Goal: Communication & Community: Answer question/provide support

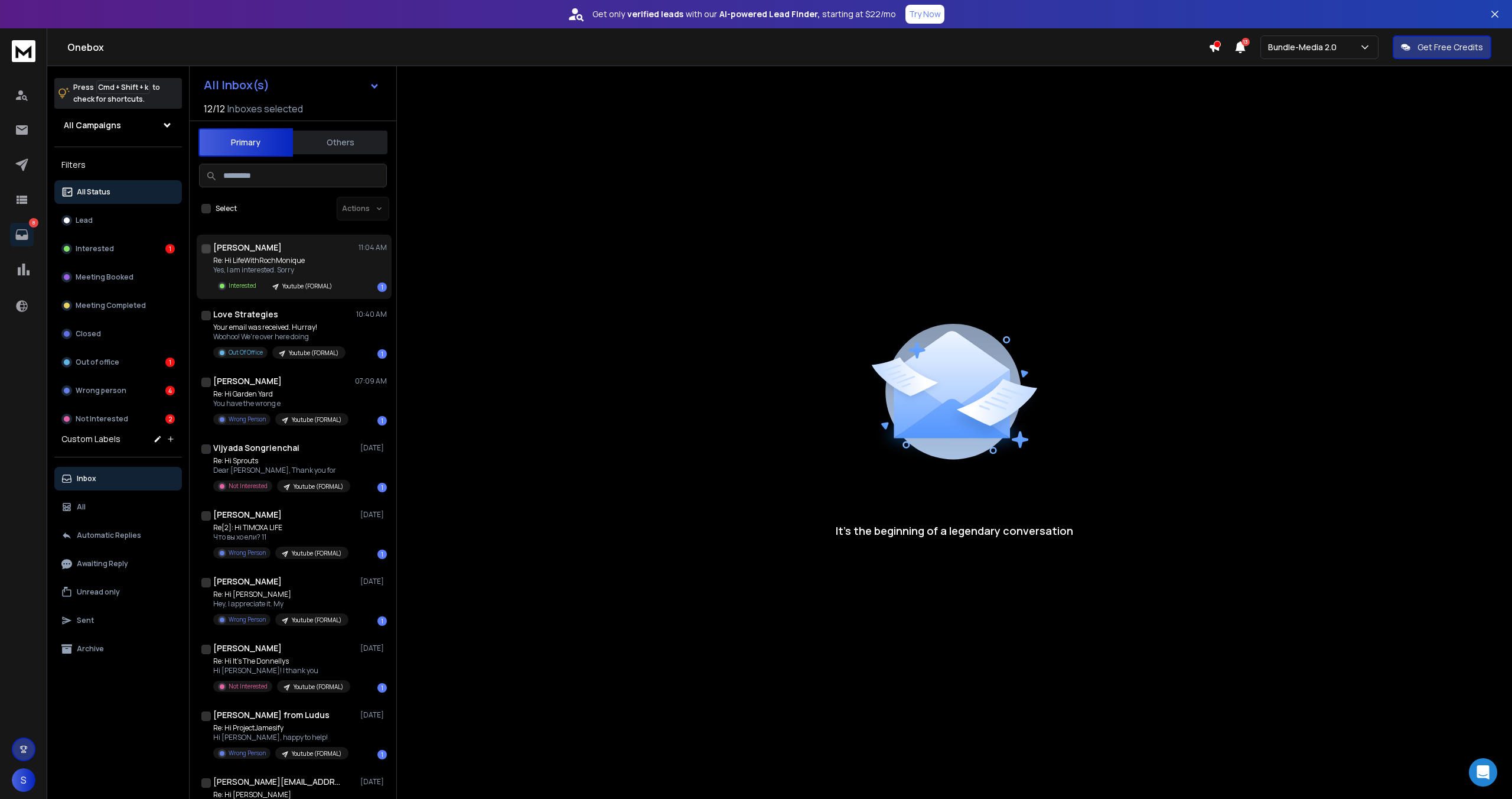
click at [303, 285] on p "Youtube (FORMAL)" at bounding box center [307, 286] width 49 height 9
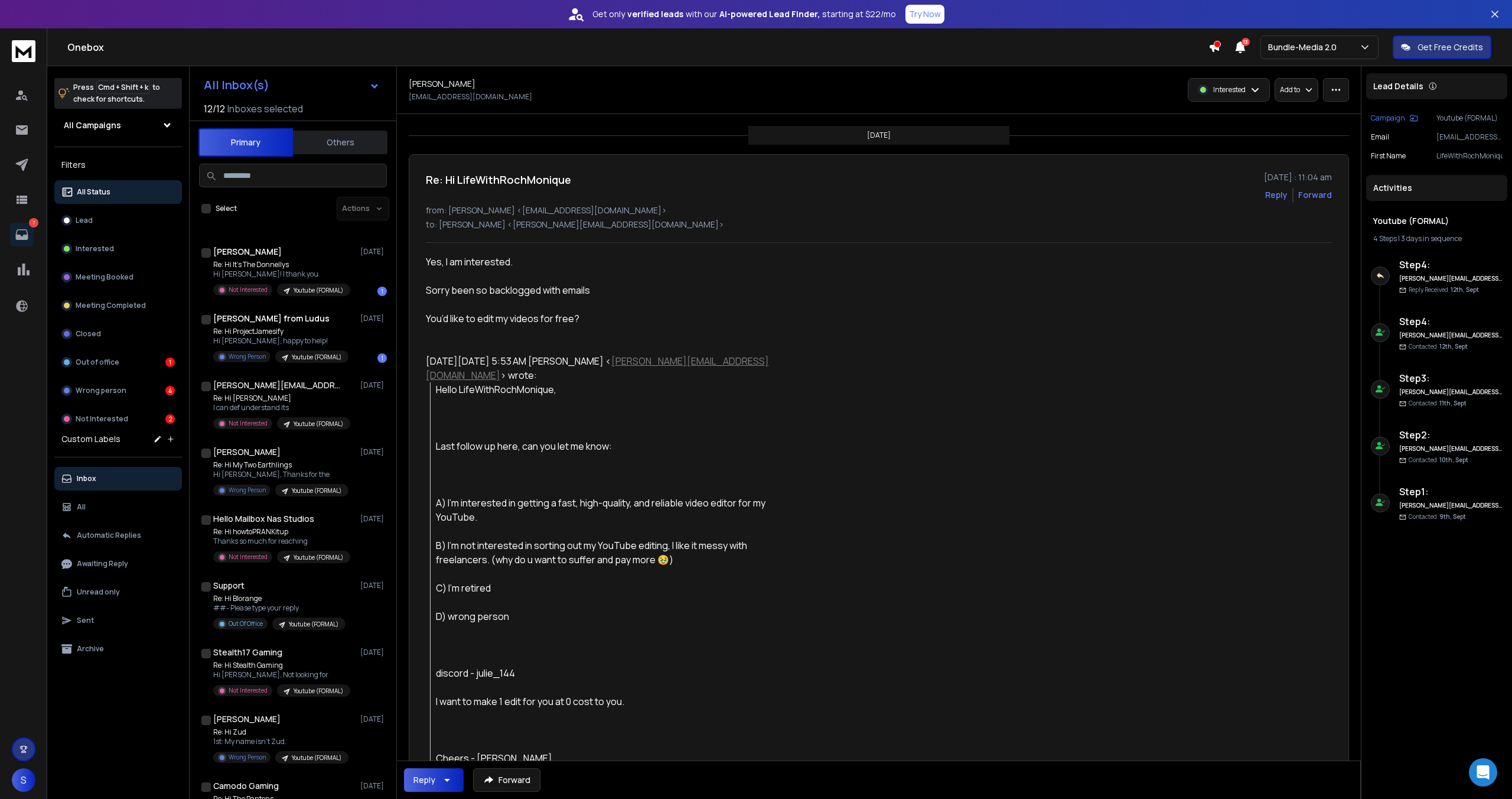
scroll to position [383, 0]
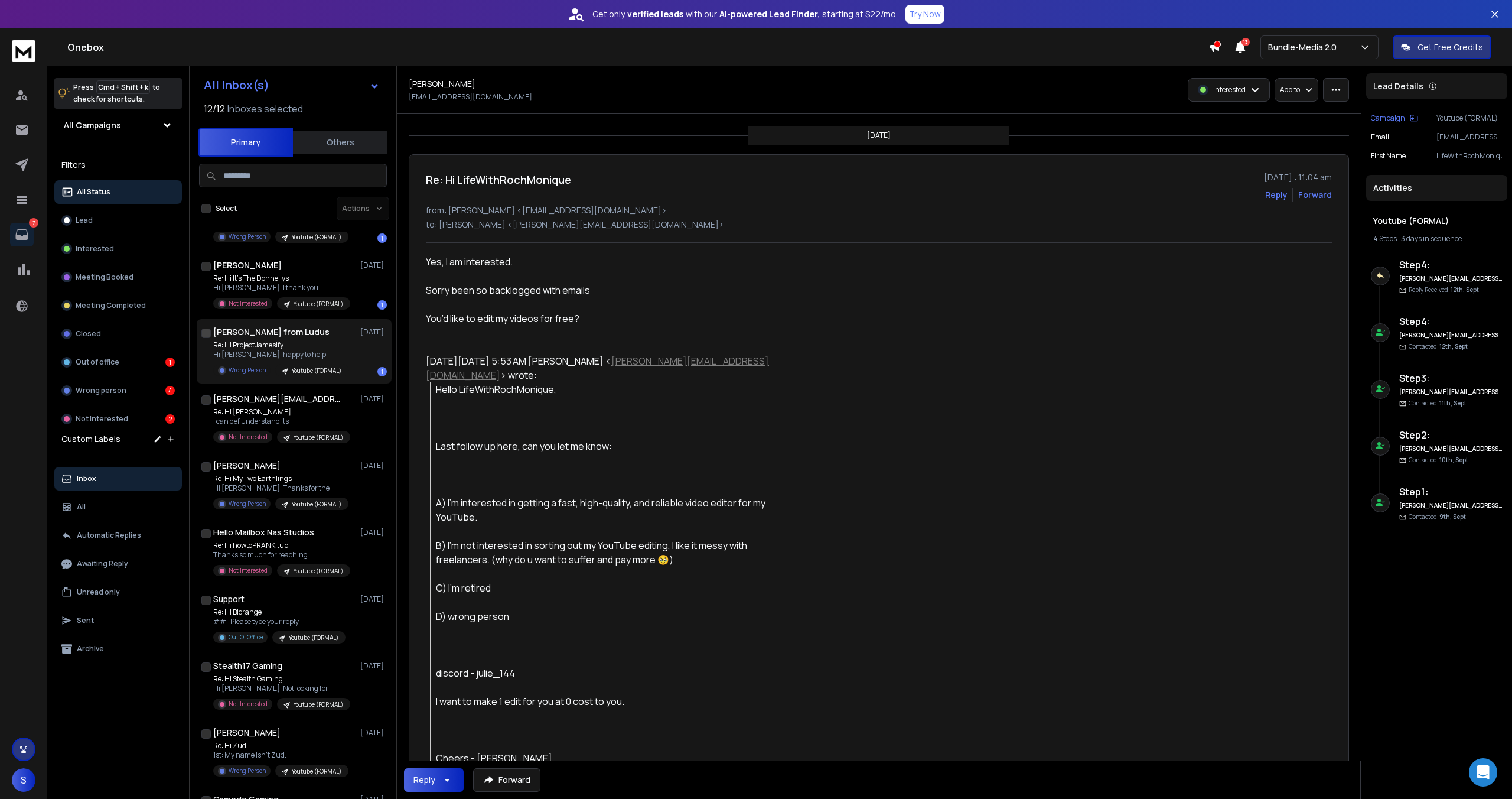
click at [324, 351] on p "Hi [PERSON_NAME], happy to help!" at bounding box center [281, 354] width 135 height 10
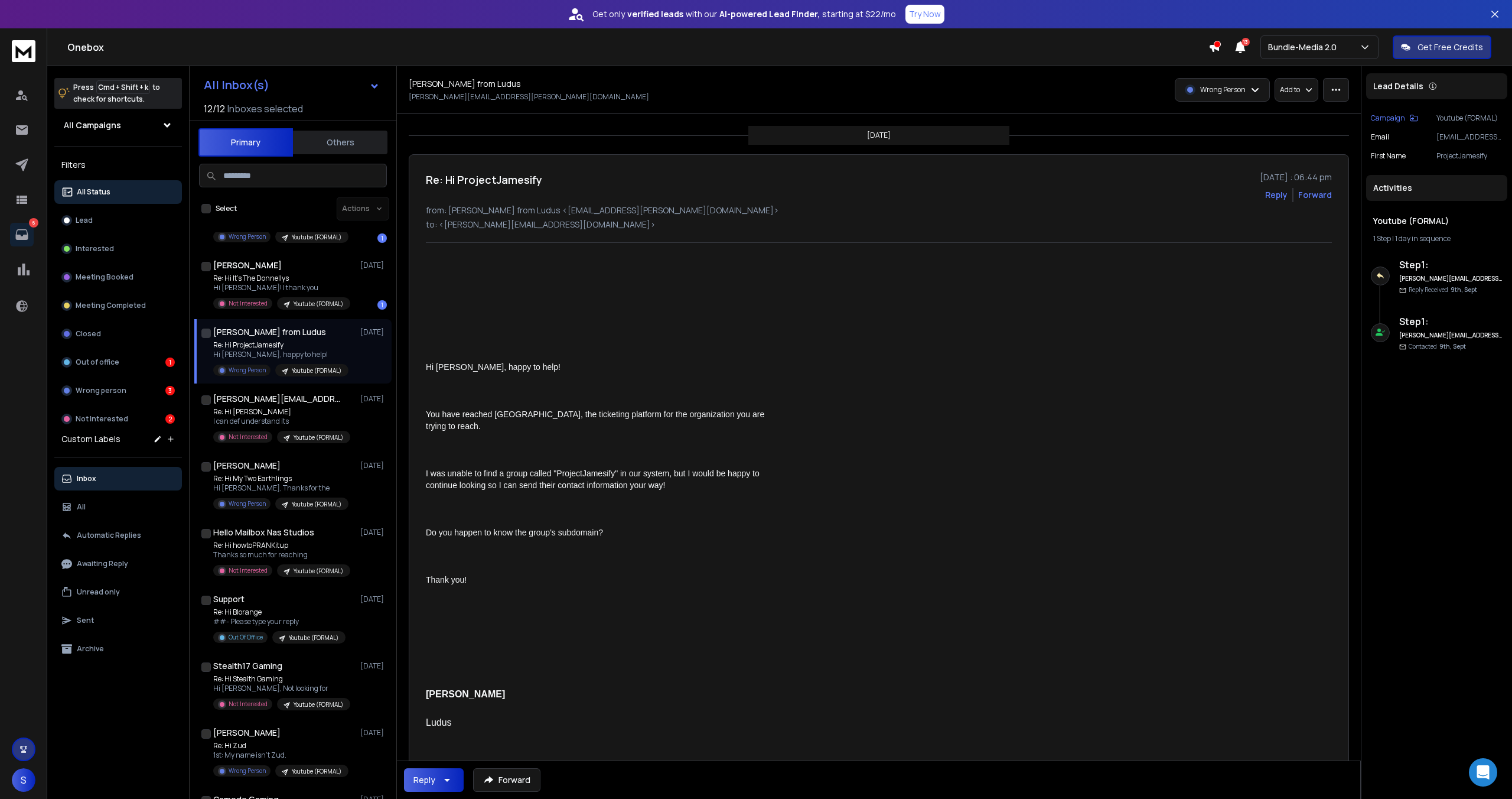
click at [474, 418] on p "You have reached [GEOGRAPHIC_DATA], the ticketing platform for the organization…" at bounding box center [598, 420] width 345 height 23
click at [440, 478] on div "Hi [PERSON_NAME], happy to help! You have reached [GEOGRAPHIC_DATA], the ticket…" at bounding box center [598, 473] width 345 height 248
click at [440, 478] on p "I was unable to find a group called "ProjectJamesify" in our system, but I woul…" at bounding box center [598, 479] width 345 height 23
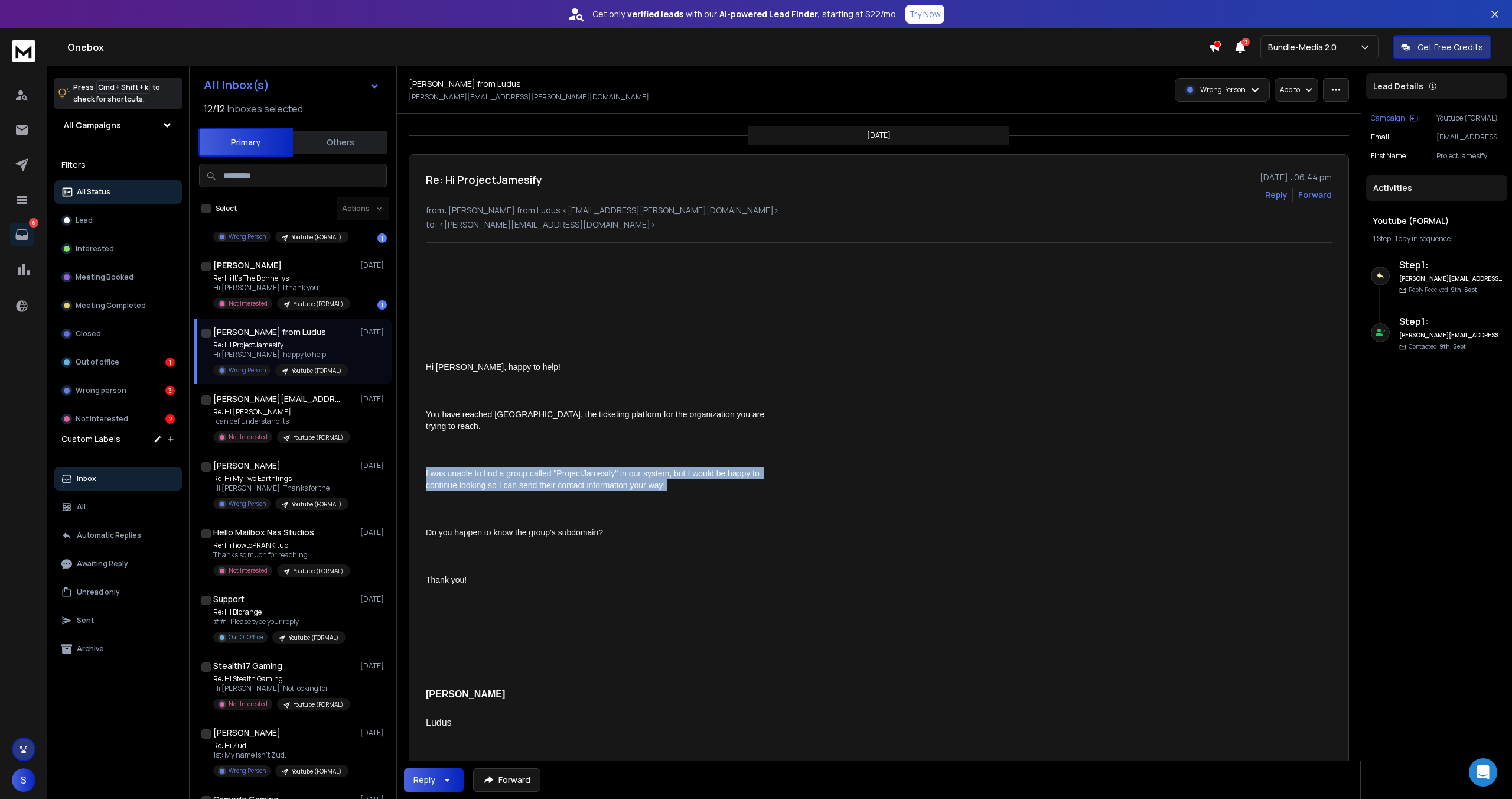
click at [440, 478] on p "I was unable to find a group called "ProjectJamesify" in our system, but I woul…" at bounding box center [598, 479] width 345 height 23
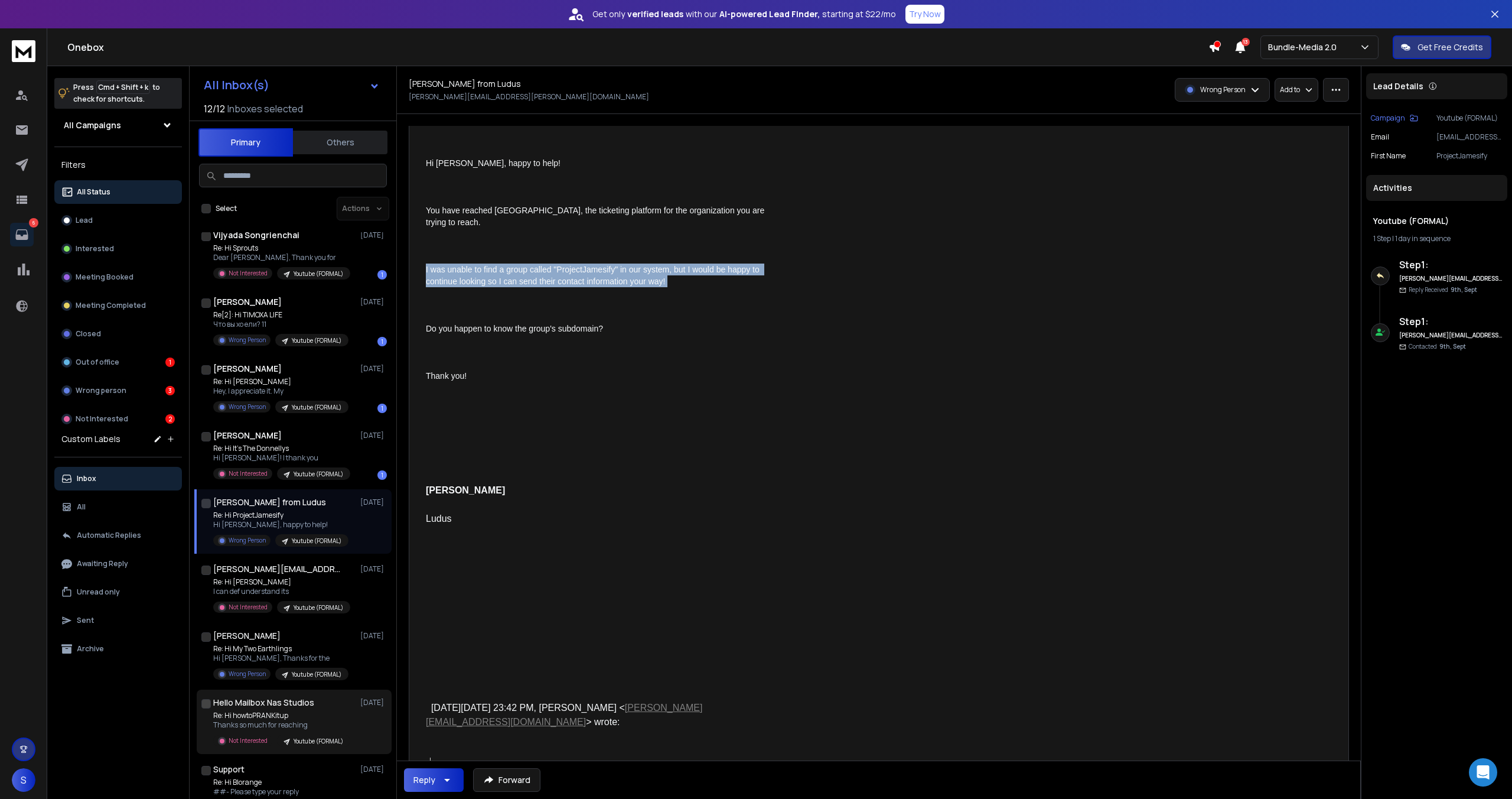
scroll to position [181, 0]
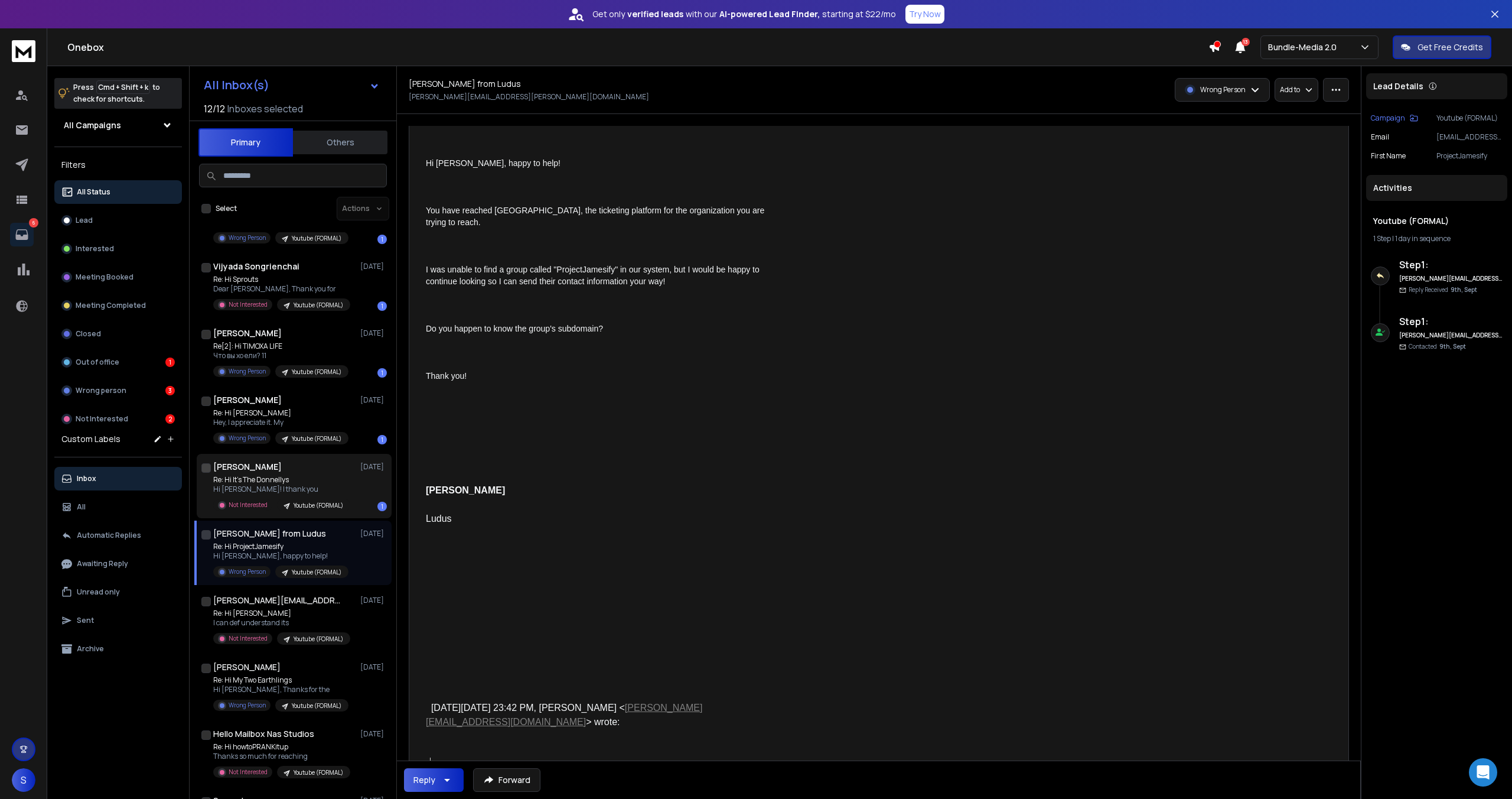
click at [319, 467] on div "[PERSON_NAME] [DATE]" at bounding box center [300, 467] width 174 height 12
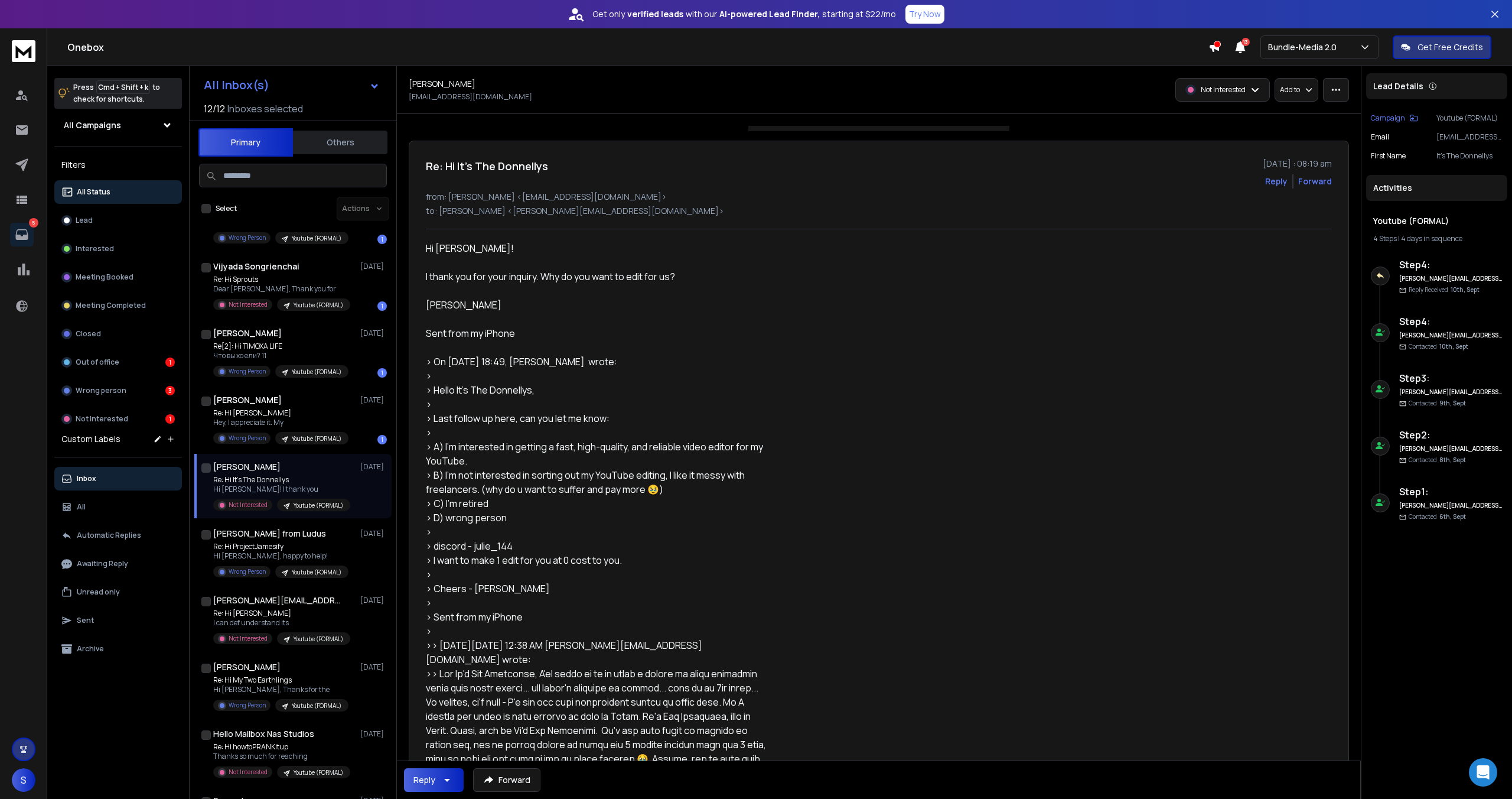
scroll to position [16, 0]
click at [236, 450] on div "[PERSON_NAME] [DATE] Re: Hi [PERSON_NAME] Hey, I appreciate it. My Wrong Person…" at bounding box center [294, 419] width 195 height 64
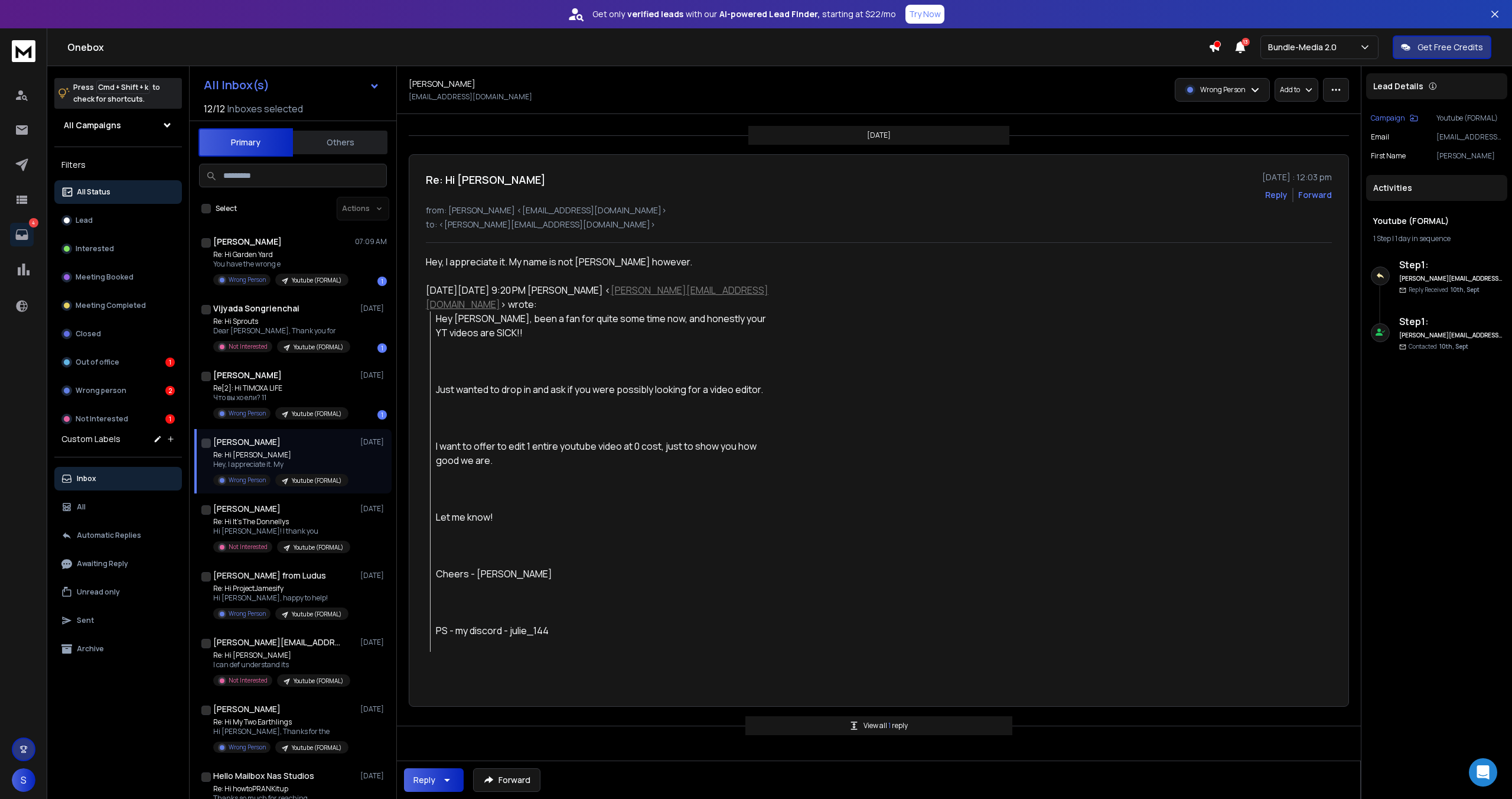
scroll to position [138, 0]
click at [281, 379] on h1 "[PERSON_NAME]" at bounding box center [248, 377] width 69 height 12
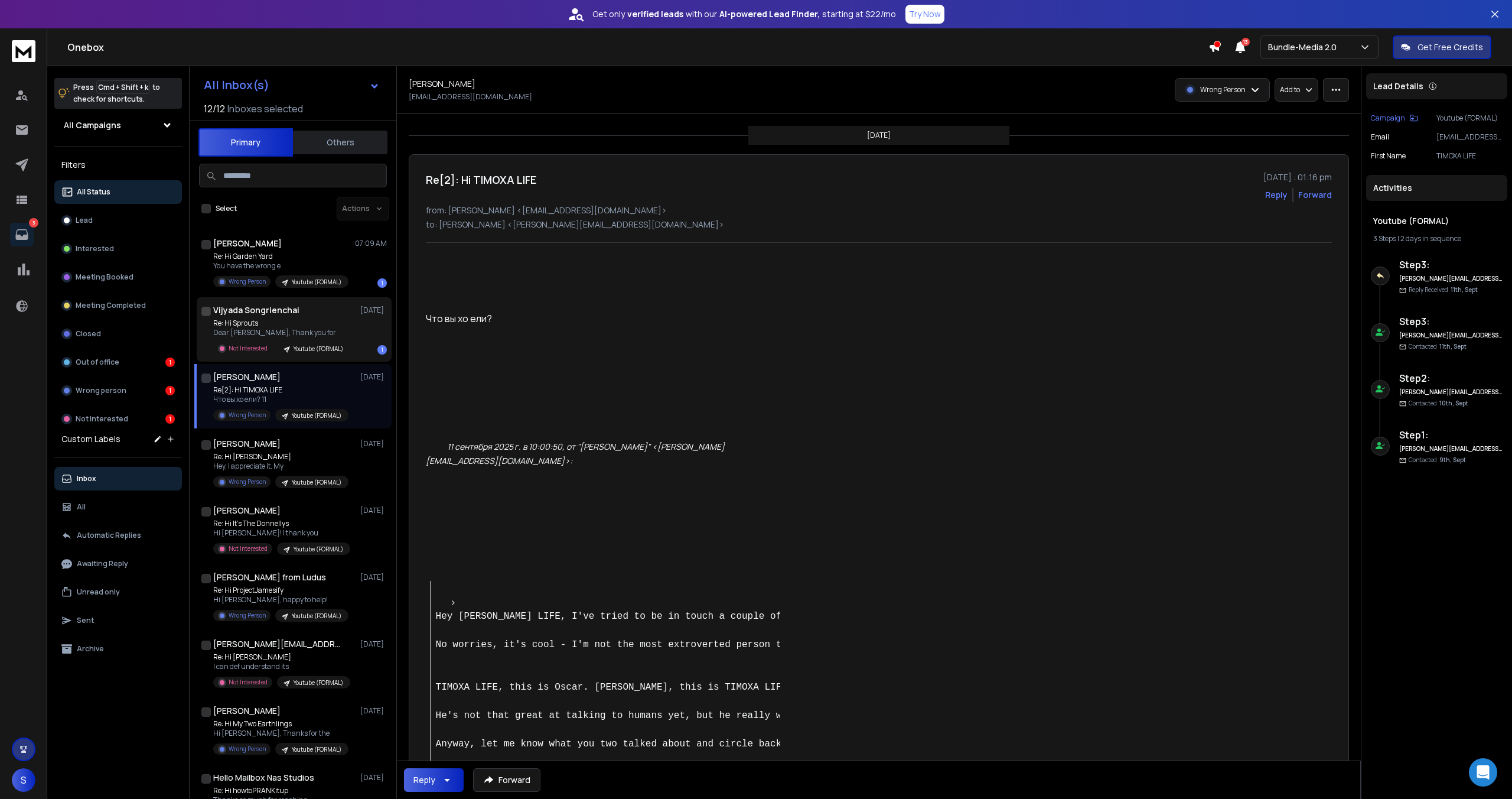
click at [293, 343] on div "Youtube (FORMAL)" at bounding box center [314, 348] width 73 height 13
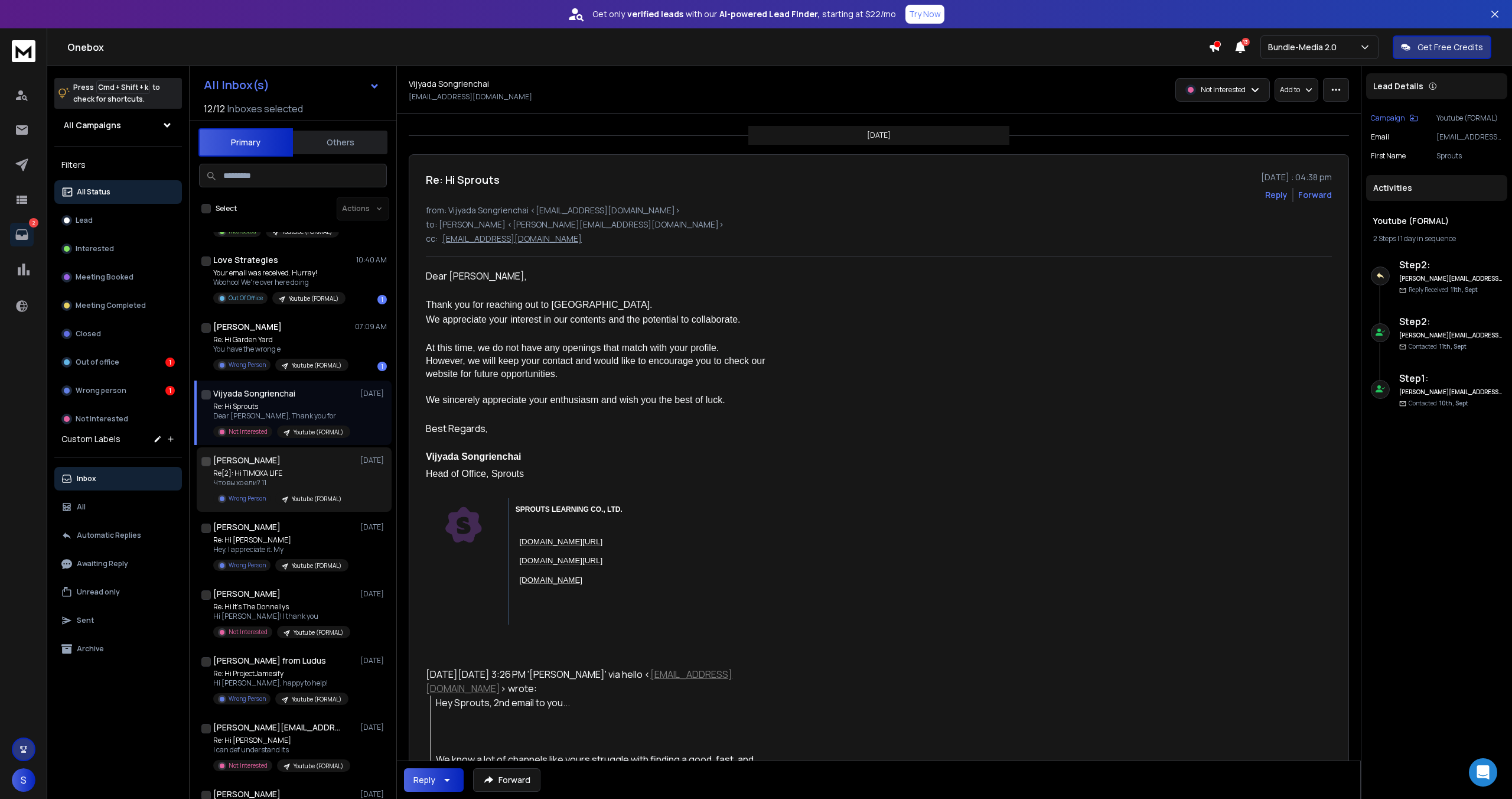
scroll to position [51, 0]
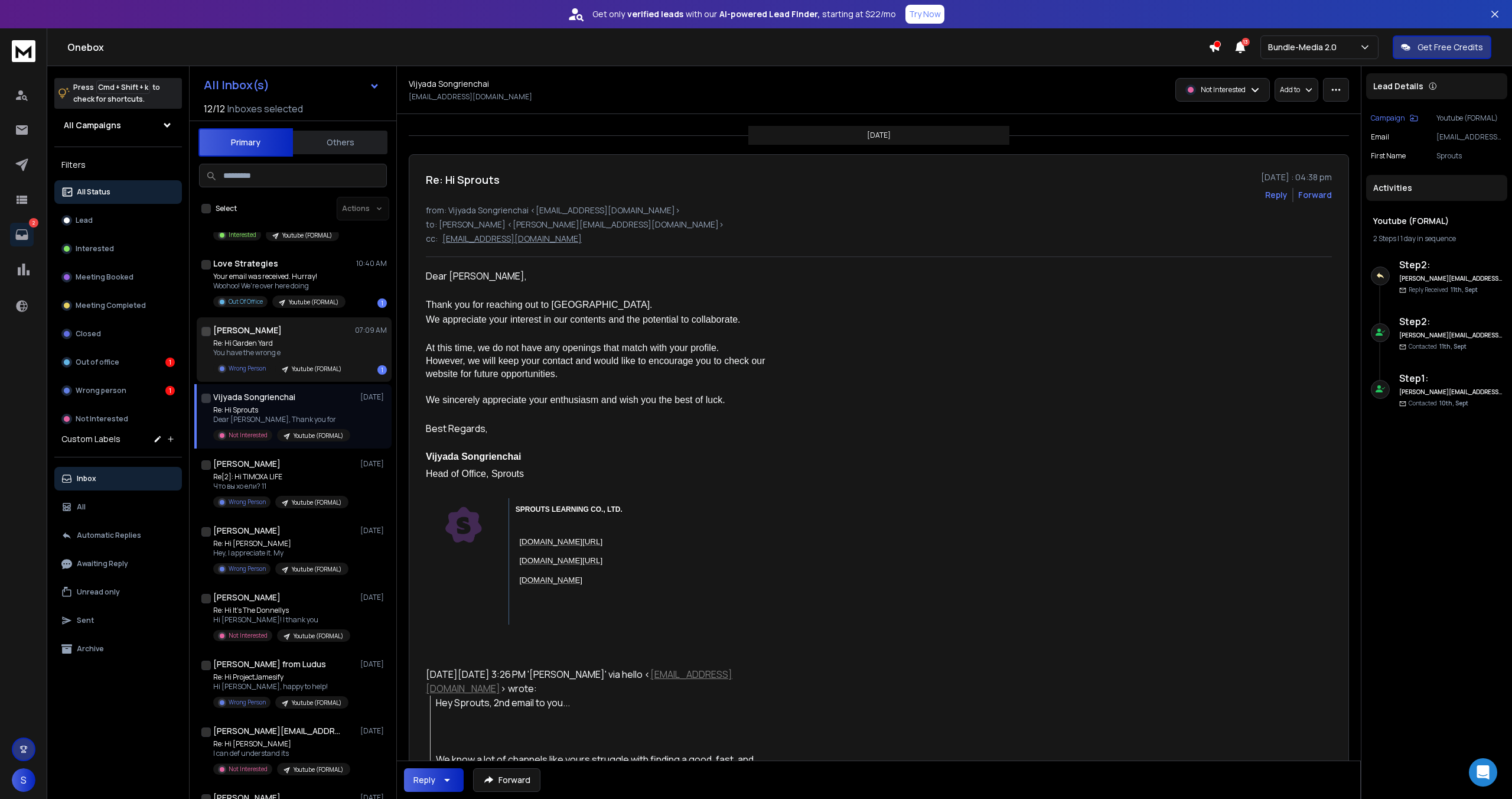
click at [295, 368] on p "Youtube (FORMAL)" at bounding box center [316, 369] width 49 height 9
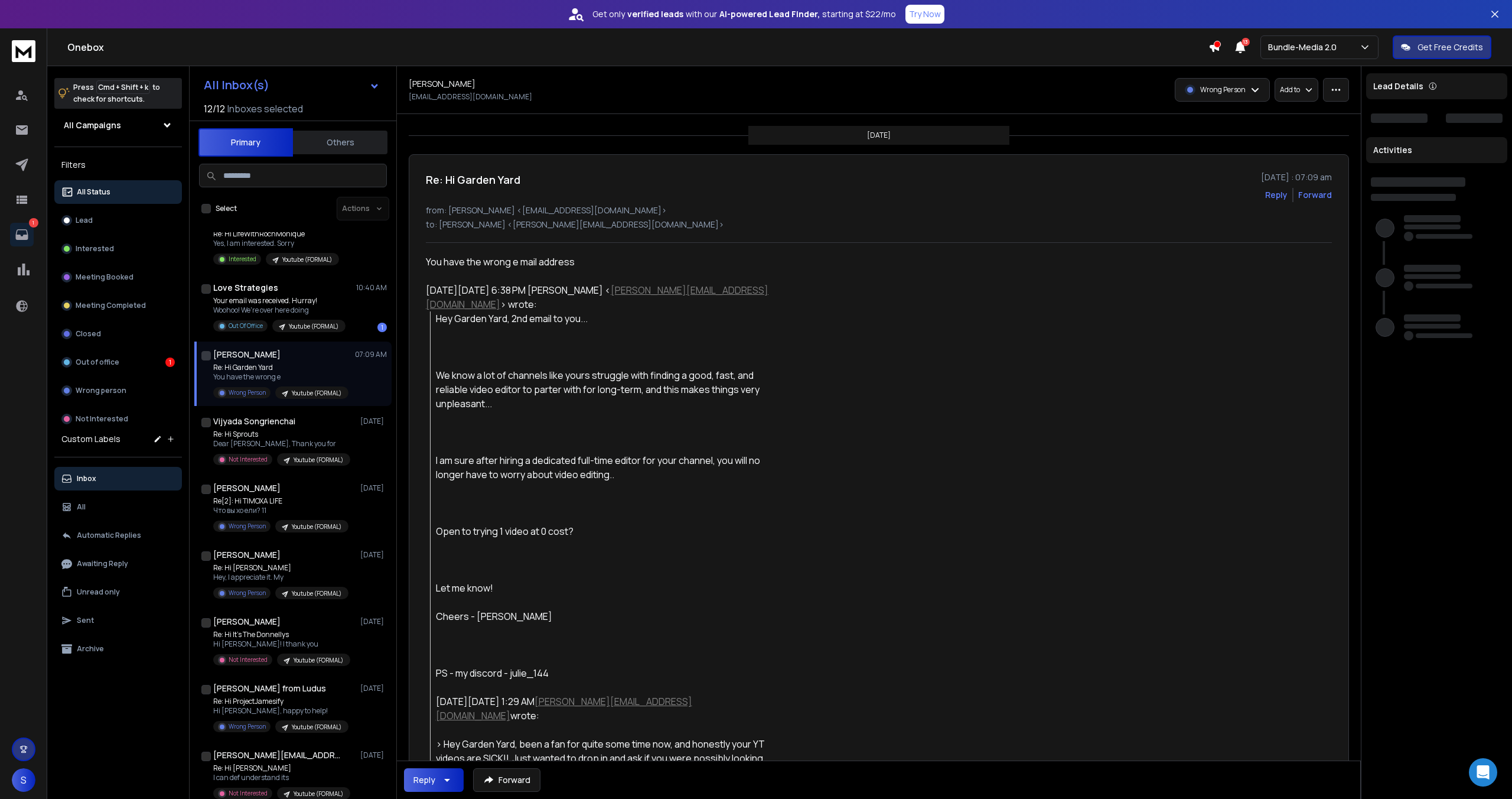
scroll to position [0, 0]
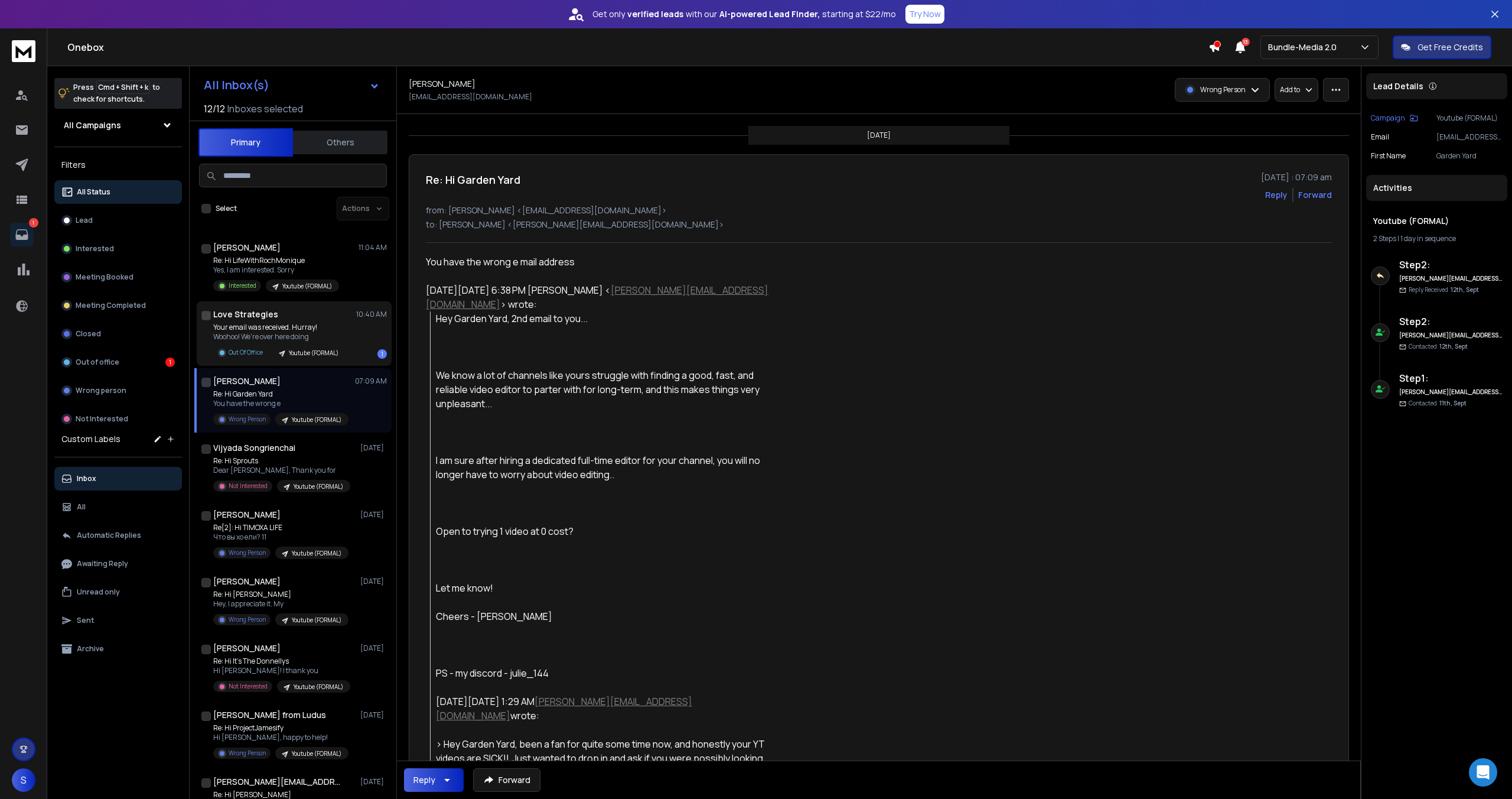
click at [295, 351] on p "Youtube (FORMAL)" at bounding box center [313, 353] width 49 height 9
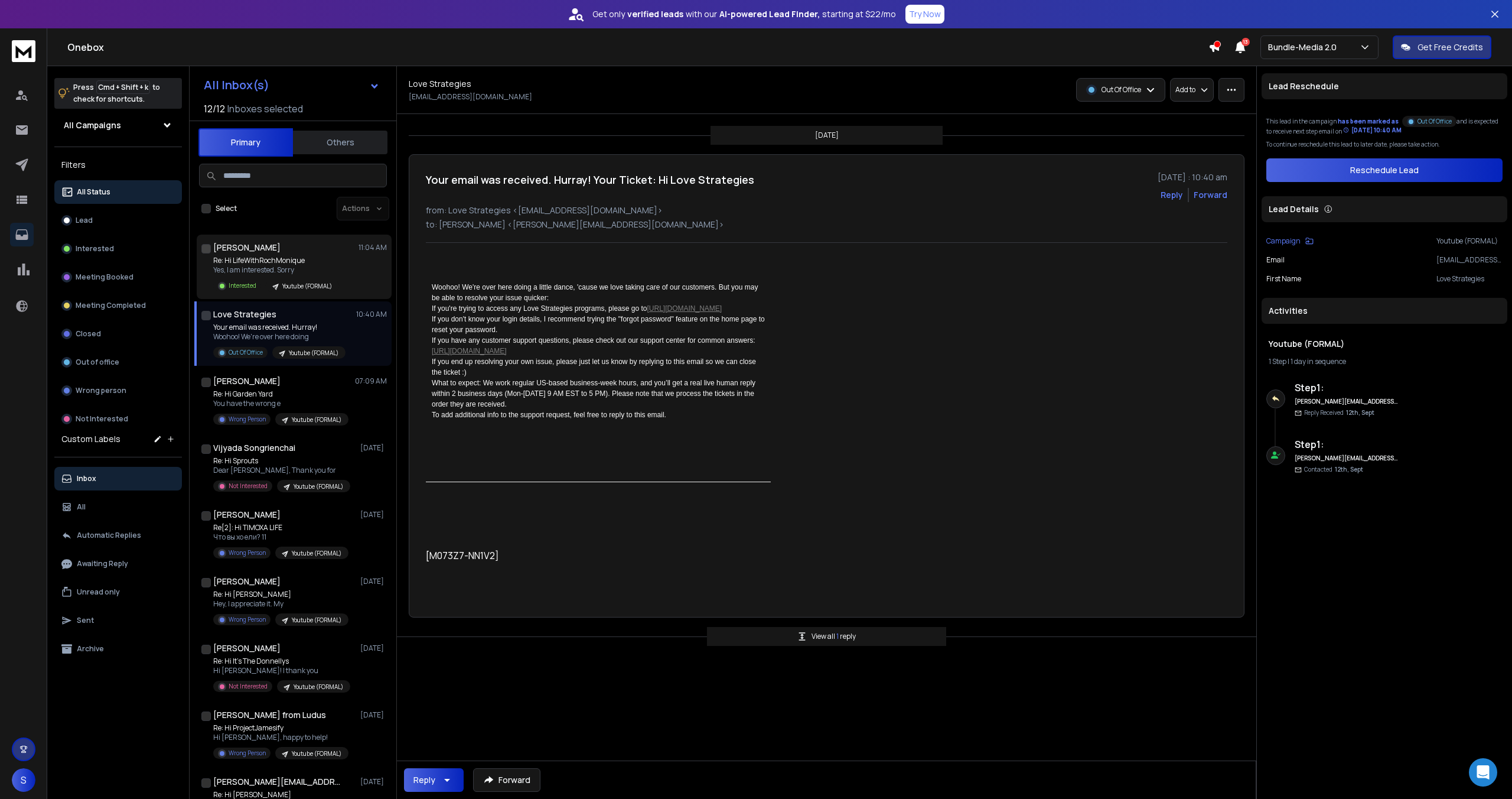
click at [306, 273] on p "Yes, I am interested. Sorry" at bounding box center [276, 270] width 126 height 10
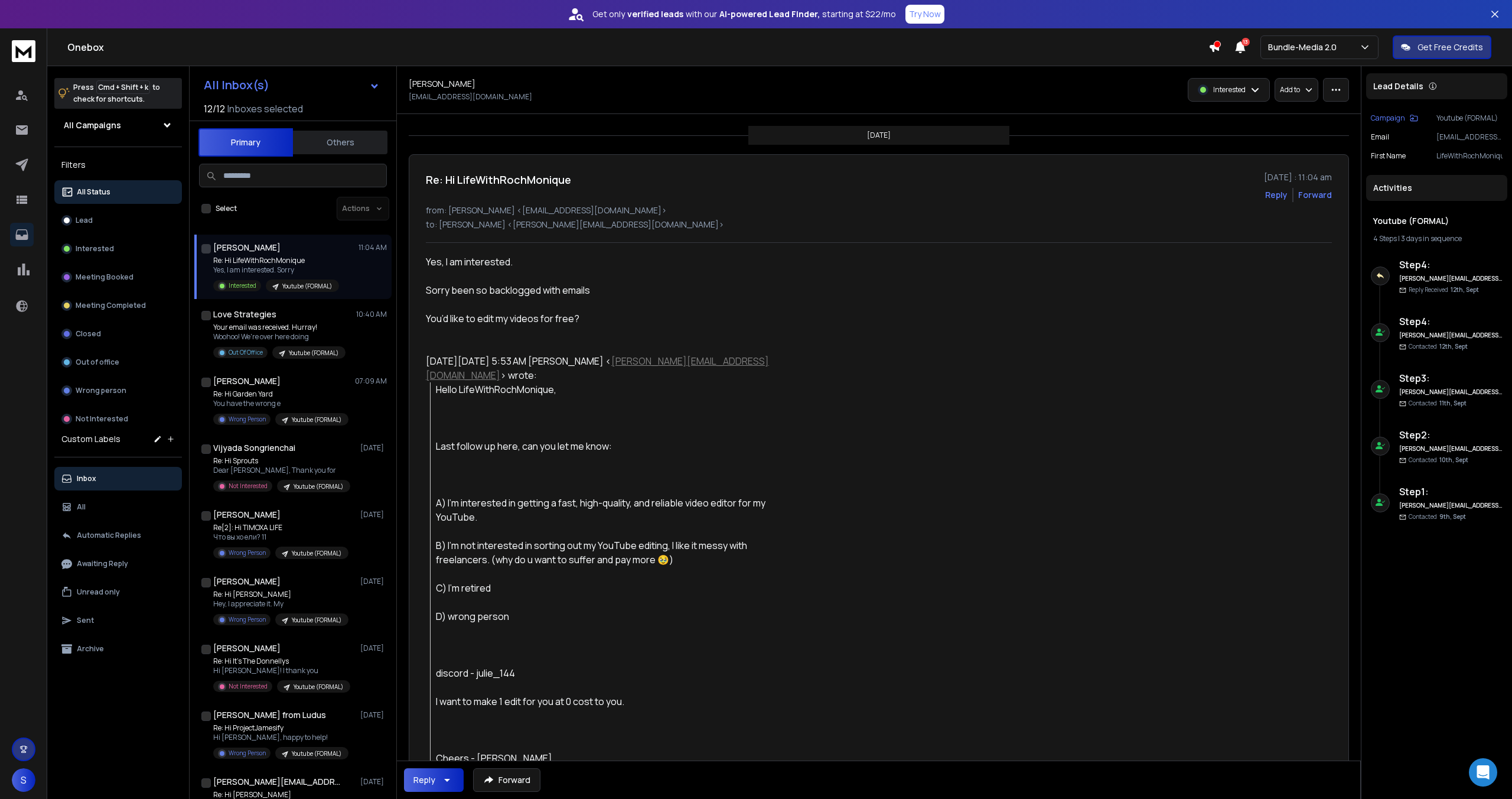
click at [444, 335] on div at bounding box center [598, 333] width 345 height 14
click at [444, 327] on div at bounding box center [598, 333] width 345 height 14
click at [444, 324] on div "You’d like to edit my videos for free?" at bounding box center [598, 319] width 345 height 14
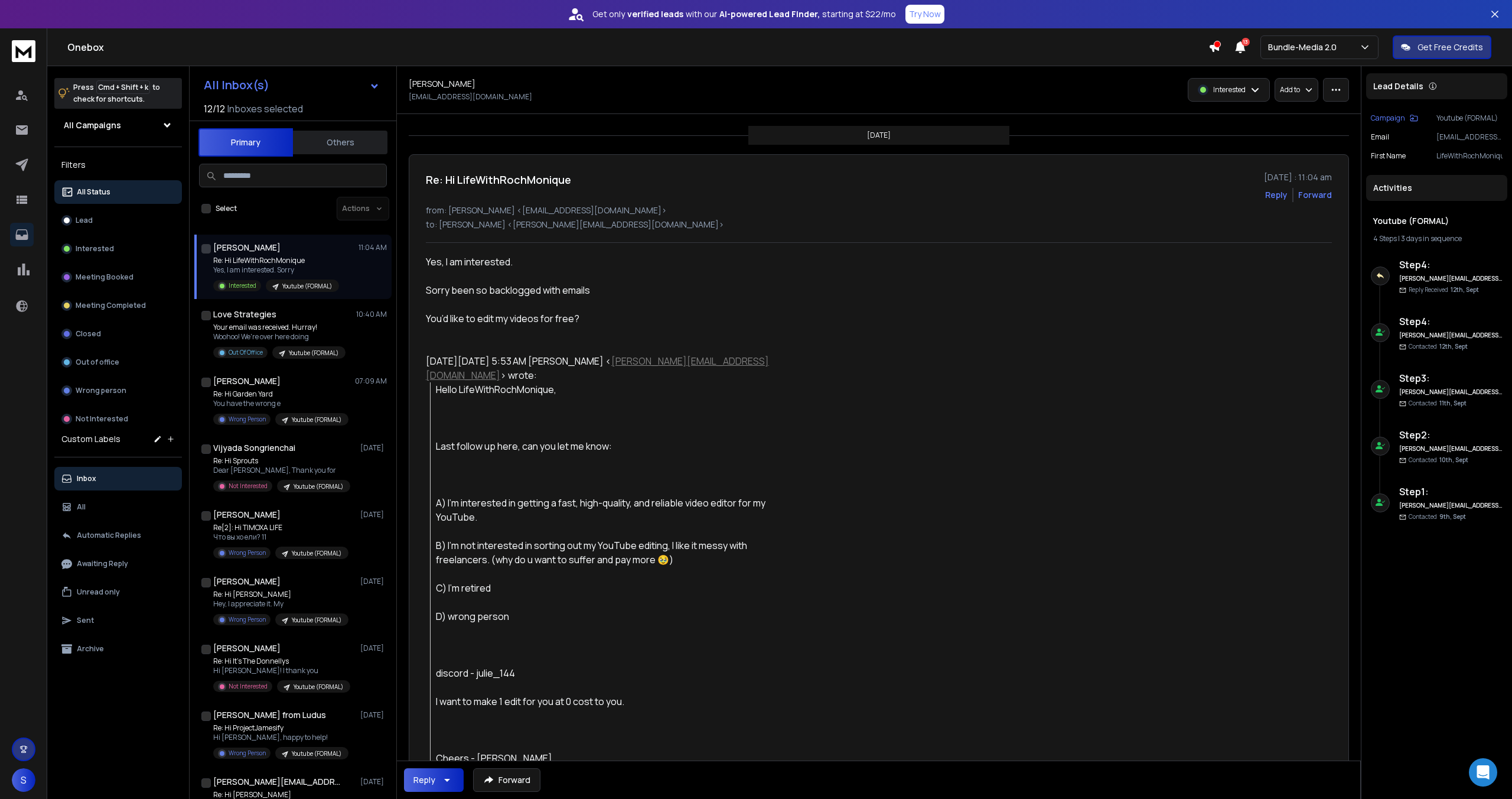
click at [444, 324] on div "You’d like to edit my videos for free?" at bounding box center [598, 319] width 345 height 14
click at [422, 775] on div "Reply" at bounding box center [424, 780] width 22 height 12
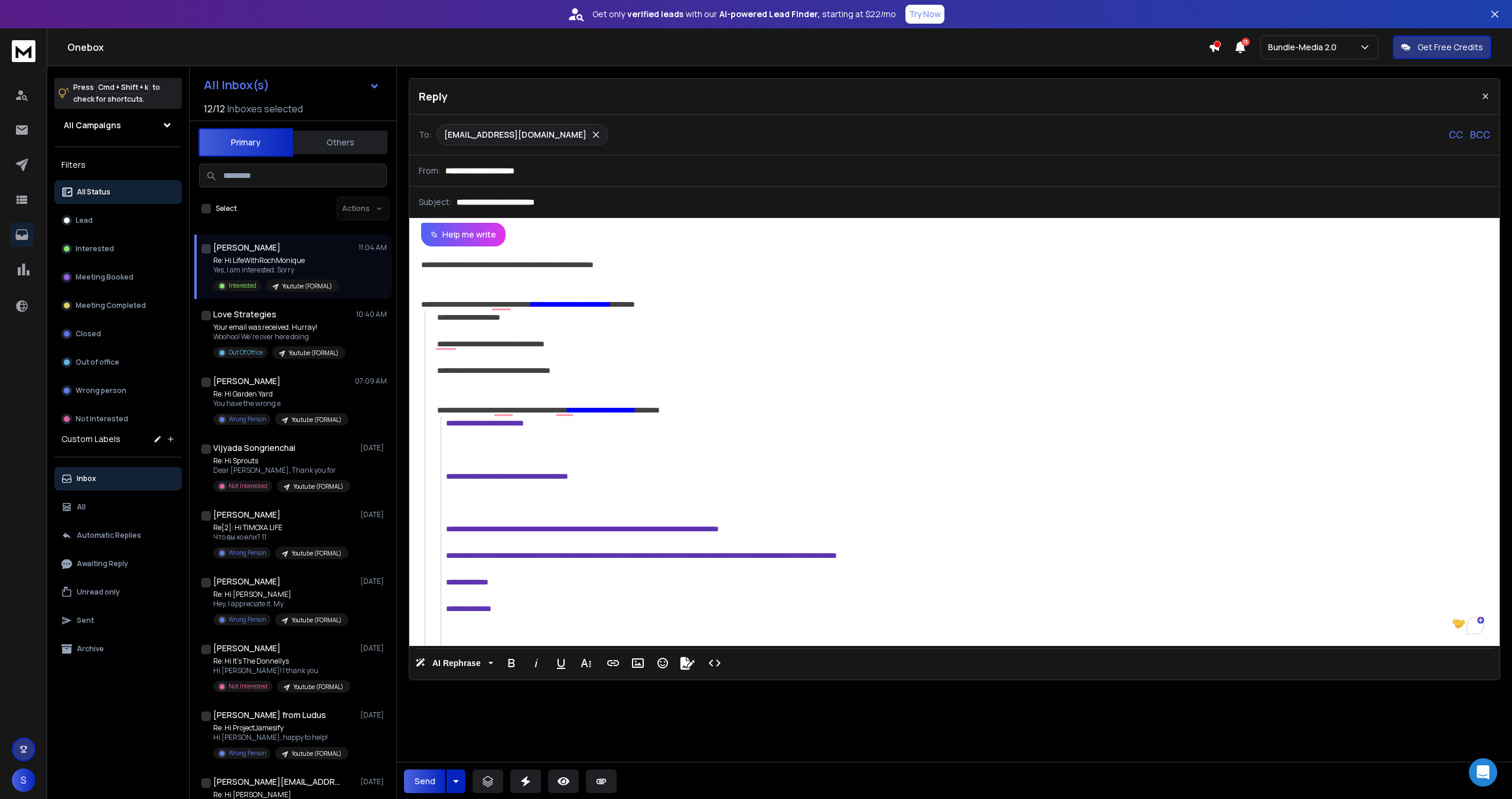
click at [418, 774] on button "Send" at bounding box center [425, 781] width 41 height 23
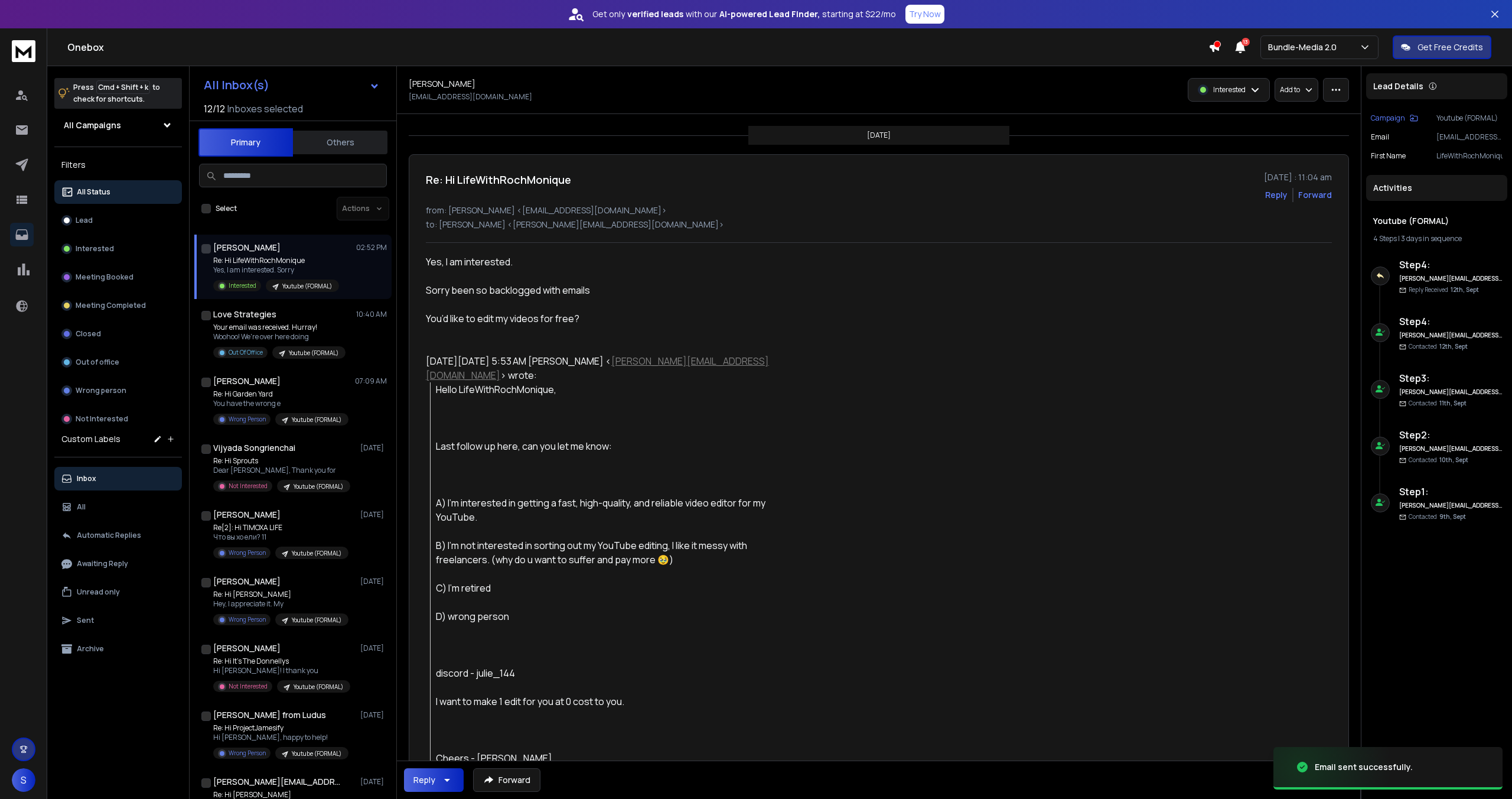
click at [921, 9] on p "Try Now" at bounding box center [924, 14] width 32 height 12
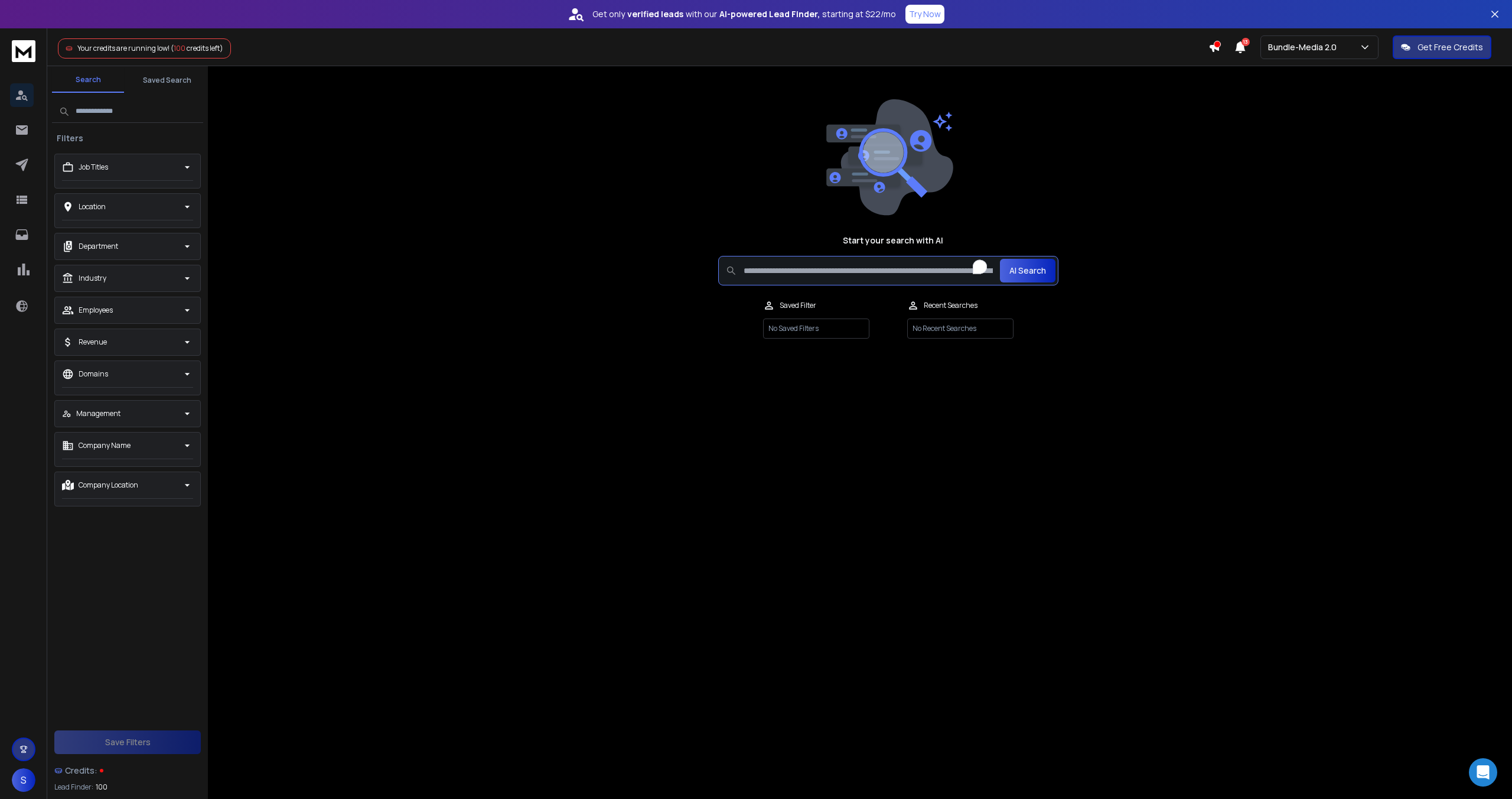
click at [807, 270] on textarea "To enrich screen reader interactions, please activate Accessibility in Grammarl…" at bounding box center [868, 270] width 249 height 23
